Goal: Find specific page/section: Find specific page/section

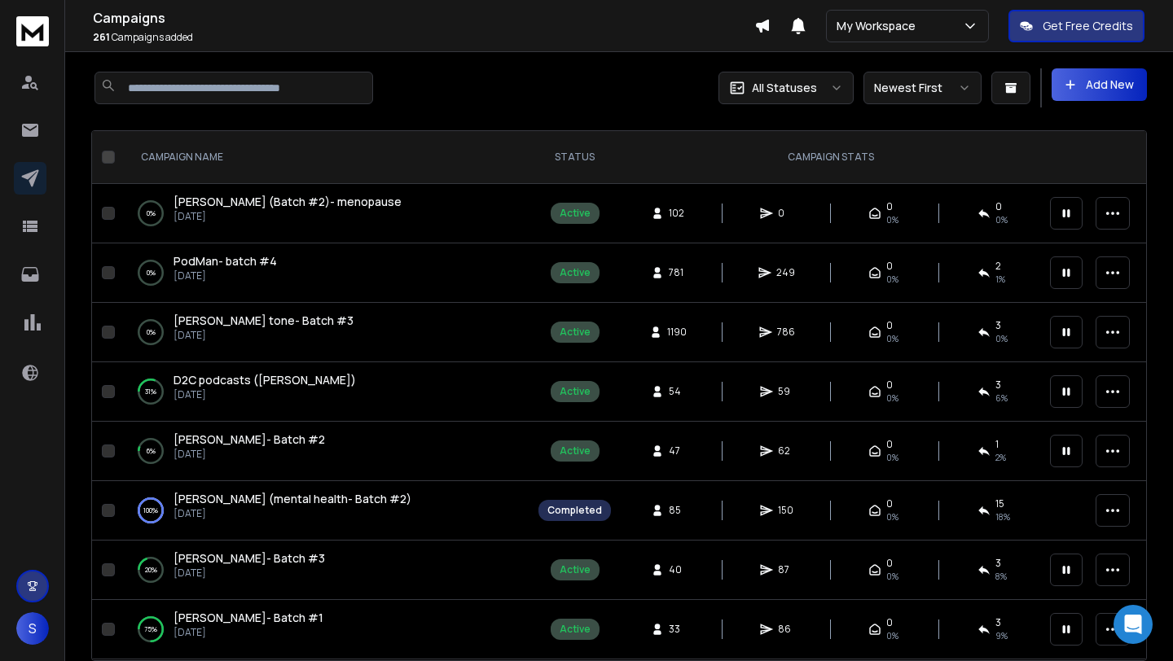
click at [529, 142] on th "STATUS" at bounding box center [575, 157] width 92 height 53
click at [617, 81] on div at bounding box center [355, 87] width 528 height 39
click at [295, 380] on span "D2C podcasts ([PERSON_NAME])" at bounding box center [265, 379] width 182 height 15
